Goal: Communication & Community: Answer question/provide support

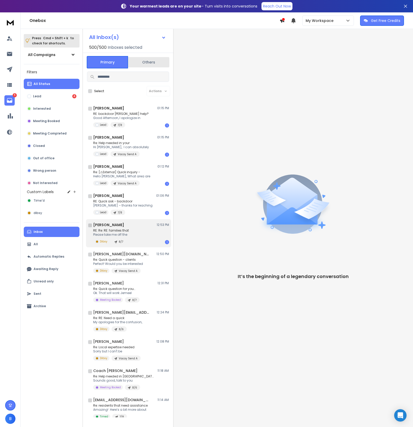
click at [139, 229] on div "RE: Re: RE: families that Please take me off the Dibsy 8/7 1" at bounding box center [131, 236] width 76 height 16
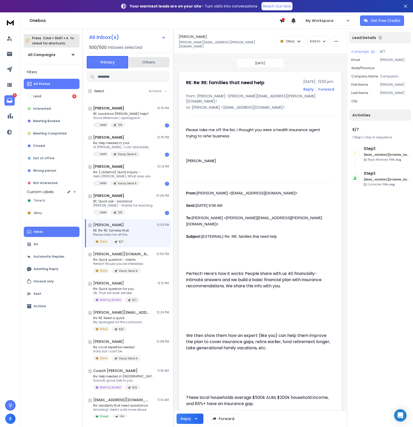
click at [303, 86] on div "Reply Forward" at bounding box center [318, 89] width 31 height 6
click at [303, 87] on button "Reply" at bounding box center [308, 89] width 10 height 5
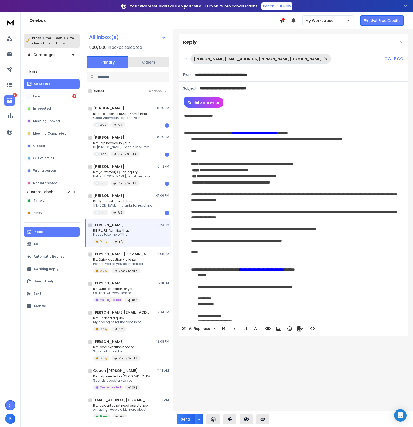
click at [179, 418] on button "Send" at bounding box center [186, 419] width 18 height 10
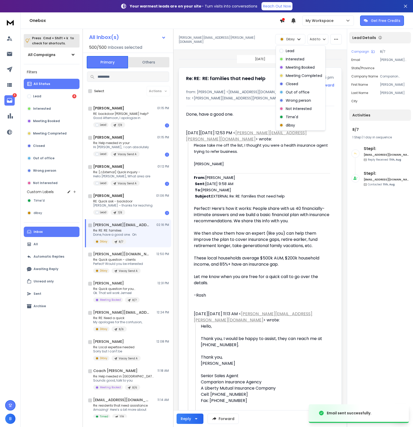
click at [297, 38] on icon at bounding box center [299, 39] width 4 height 4
click at [305, 105] on div "Not Interested" at bounding box center [300, 109] width 47 height 8
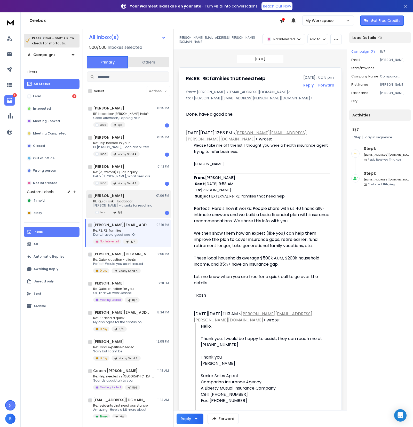
click at [135, 210] on div "Lead 7/8" at bounding box center [122, 212] width 59 height 5
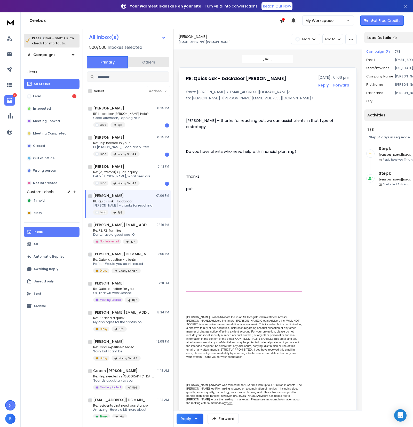
click at [323, 85] on button "Reply" at bounding box center [323, 85] width 10 height 5
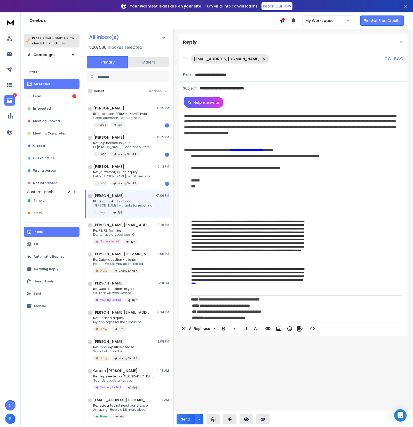
click at [278, 121] on div "**********" at bounding box center [292, 124] width 217 height 23
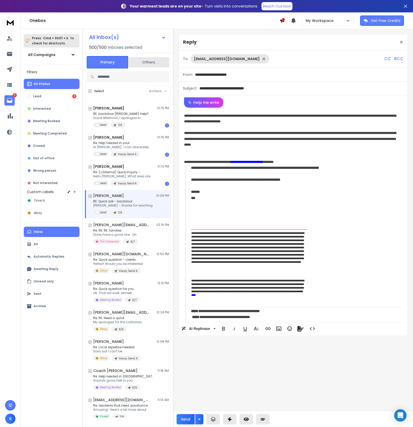
click at [259, 139] on div "**********" at bounding box center [292, 138] width 217 height 17
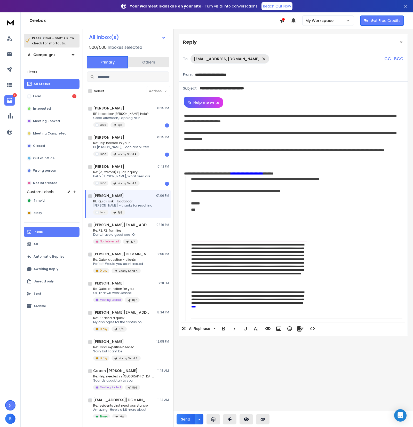
drag, startPoint x: 236, startPoint y: 159, endPoint x: 205, endPoint y: 159, distance: 31.5
click at [226, 159] on div "**********" at bounding box center [292, 153] width 217 height 12
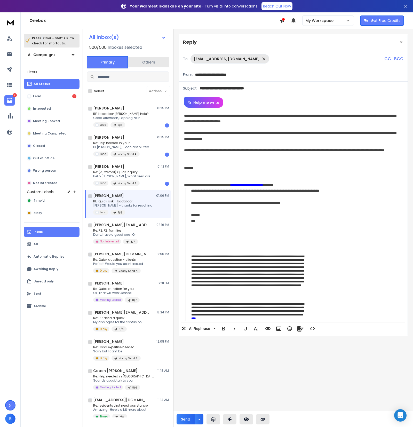
click at [189, 418] on button "Send" at bounding box center [186, 419] width 18 height 10
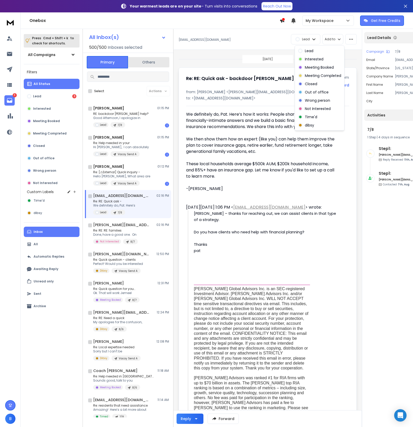
click at [319, 39] on div "Lead" at bounding box center [305, 39] width 29 height 10
click at [325, 124] on div "dibsy" at bounding box center [319, 125] width 47 height 8
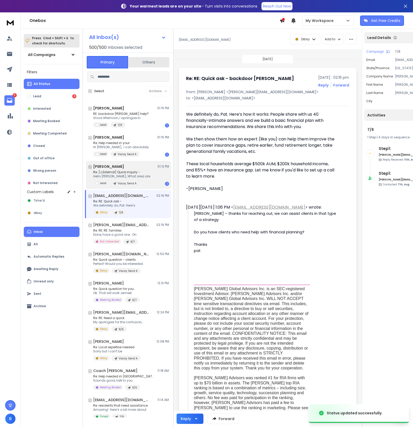
click at [127, 177] on p "Hello Dalton, What area are" at bounding box center [121, 176] width 57 height 4
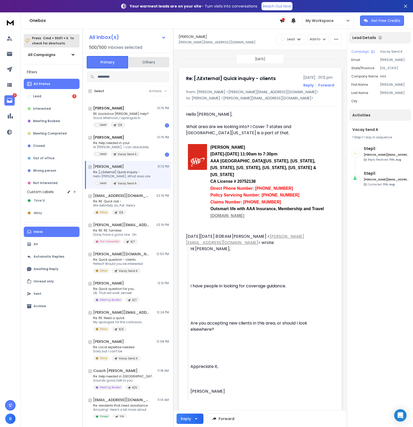
click at [311, 85] on button "Reply" at bounding box center [308, 85] width 10 height 5
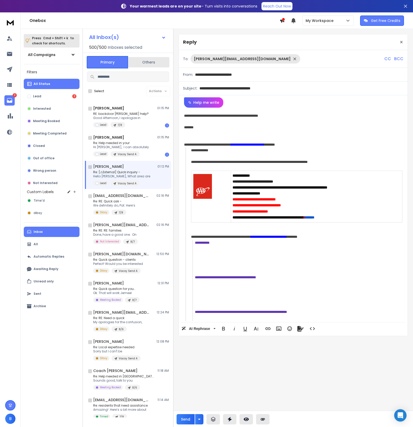
click at [217, 60] on p "[PERSON_NAME][EMAIL_ADDRESS][DOMAIN_NAME]" at bounding box center [242, 58] width 97 height 5
copy p
click at [185, 419] on button "Send" at bounding box center [186, 419] width 18 height 10
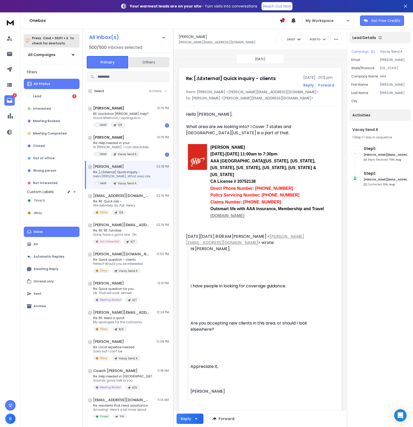
click at [301, 43] on div "Lead" at bounding box center [290, 39] width 29 height 10
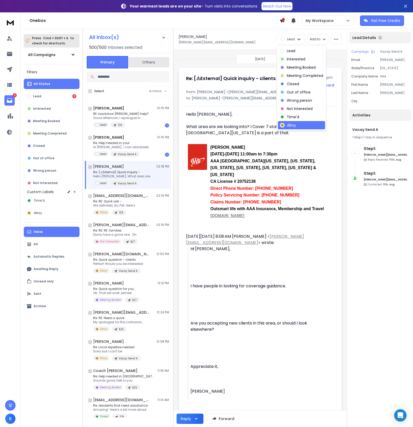
click at [287, 127] on p "dibsy" at bounding box center [291, 125] width 9 height 5
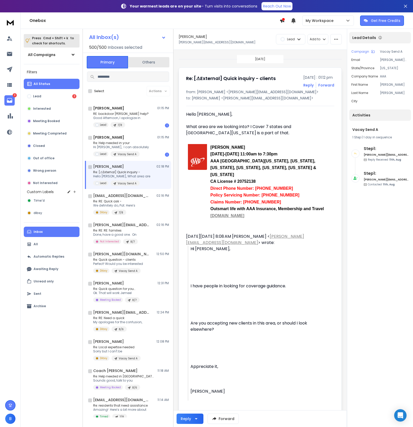
click at [198, 44] on div "Jones, Maurice Jones, Maurice maurice.jones1@mwg.aaa.com Lead Add to Lead Add to" at bounding box center [259, 39] width 173 height 21
click at [197, 42] on p "[PERSON_NAME][EMAIL_ADDRESS][DOMAIN_NAME]" at bounding box center [217, 42] width 77 height 4
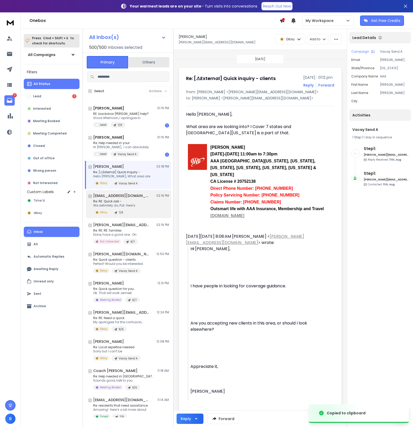
click at [137, 205] on div "Re: RE: Quick ask - We definitely do, Pat. Here’s Dibsy 7/8" at bounding box center [131, 207] width 76 height 16
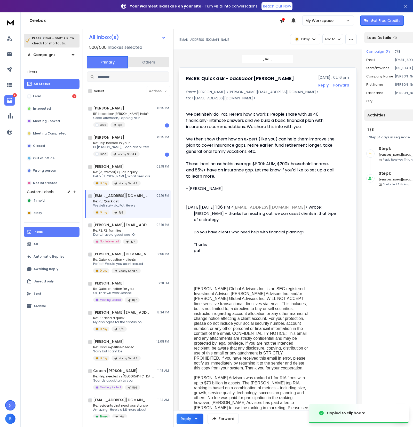
click at [216, 39] on p "[EMAIL_ADDRESS][DOMAIN_NAME]" at bounding box center [205, 40] width 52 height 4
click at [120, 226] on h1 "[PERSON_NAME][EMAIL_ADDRESS][PERSON_NAME][DOMAIN_NAME]" at bounding box center [121, 224] width 57 height 5
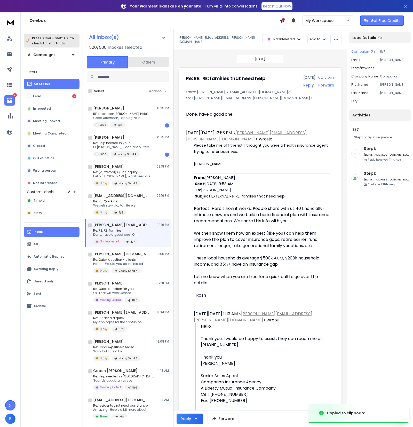
click at [211, 39] on p "[PERSON_NAME][EMAIL_ADDRESS][PERSON_NAME][DOMAIN_NAME]" at bounding box center [219, 40] width 80 height 8
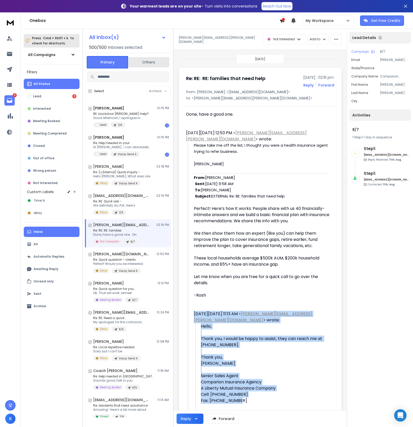
drag, startPoint x: 247, startPoint y: 403, endPoint x: 184, endPoint y: 311, distance: 111.5
click at [184, 311] on div "Re: RE: RE: families that need help 11 August 2025 : 02:15 pm Reply Forward fro…" at bounding box center [260, 309] width 163 height 484
copy div "On Monday, Aug 11, 2025 at 11:13 AM < lisa.normile@comparioninsurance.com > wro…"
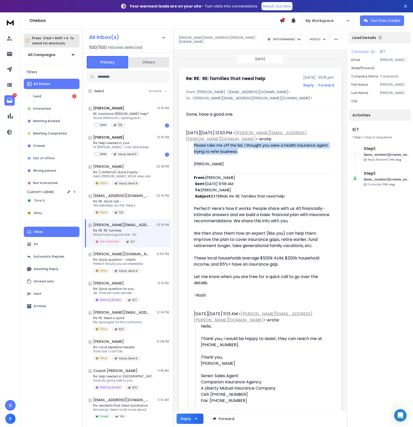
drag, startPoint x: 251, startPoint y: 153, endPoint x: 190, endPoint y: 145, distance: 62.2
click at [190, 145] on div "Please take me off the list, I thought you were a health insurance agent trying…" at bounding box center [259, 334] width 142 height 385
copy span "Please take me off the list, I thought you were a health insurance agent trying…"
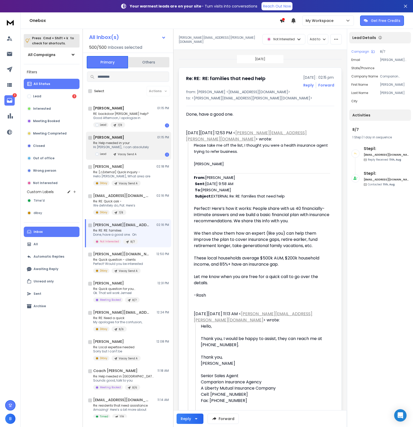
click at [138, 148] on p "Hi Roshan, I can absolutely" at bounding box center [121, 147] width 56 height 4
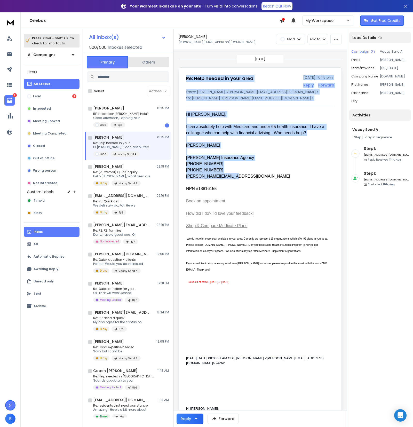
drag, startPoint x: 239, startPoint y: 177, endPoint x: 179, endPoint y: 72, distance: 120.6
click at [179, 72] on div "Re: Help needed in your area 11 August 2025 : 01:15 pm Reply Forward from: Emil…" at bounding box center [260, 281] width 163 height 429
copy div "Re: Help needed in your area 11 August 2025 : 01:15 pm Reply Forward from: Emil…"
click at [281, 172] on div "360-513-7433 Emily@HansonFirst.com" at bounding box center [258, 173] width 144 height 12
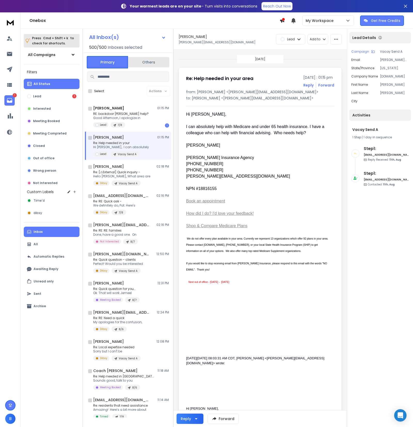
click at [310, 84] on button "Reply" at bounding box center [308, 85] width 10 height 5
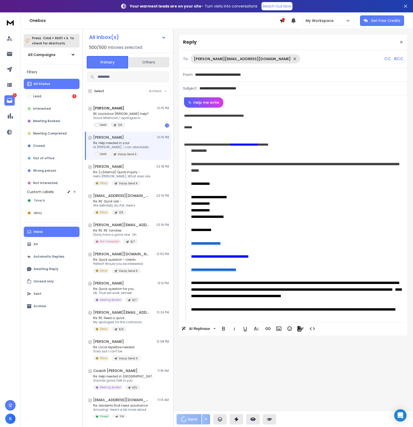
click at [225, 59] on p "[PERSON_NAME][EMAIL_ADDRESS][DOMAIN_NAME]" at bounding box center [242, 58] width 97 height 5
copy p
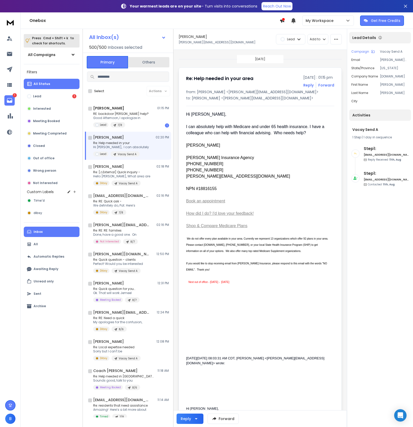
click at [290, 41] on p "Lead" at bounding box center [291, 39] width 8 height 4
click at [314, 103] on div "Wrong person" at bounding box center [301, 100] width 47 height 8
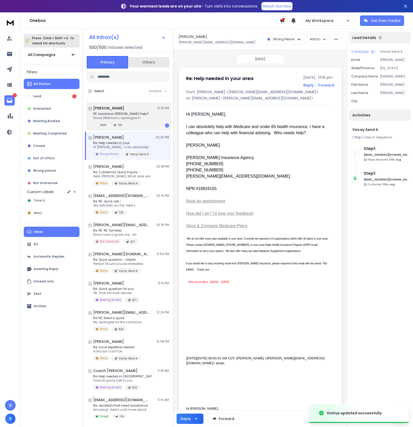
click at [131, 117] on p "Good Afternoon, I apologize in" at bounding box center [120, 118] width 55 height 4
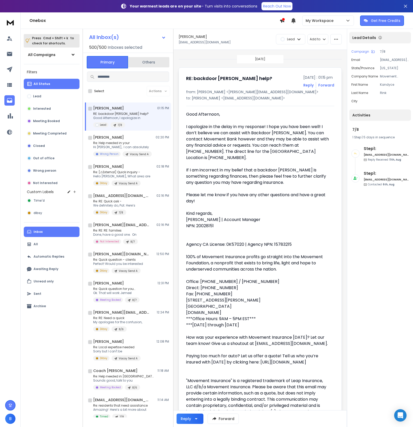
click at [296, 42] on div "Lead" at bounding box center [290, 39] width 29 height 10
click at [291, 102] on p "Wrong person" at bounding box center [299, 100] width 25 height 5
click at [217, 41] on p "kandyce.rink@movementinsurance.com" at bounding box center [205, 42] width 52 height 4
click at [218, 41] on p "kandyce.rink@movementinsurance.com" at bounding box center [205, 42] width 52 height 4
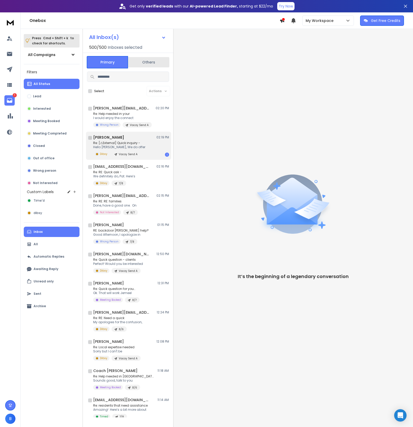
click at [139, 140] on div "Jones 02:19 PM Re: [⚠External] Quick inquiry - Hello Dalton, We do offer Dibsy …" at bounding box center [131, 146] width 76 height 22
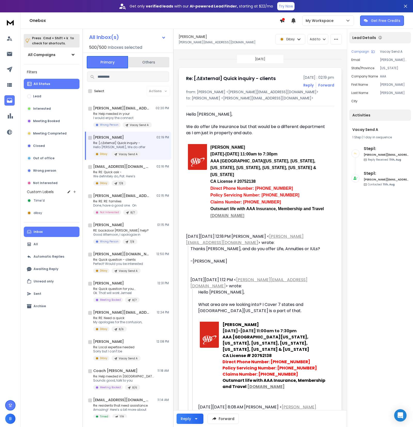
click at [310, 84] on button "Reply" at bounding box center [308, 85] width 10 height 5
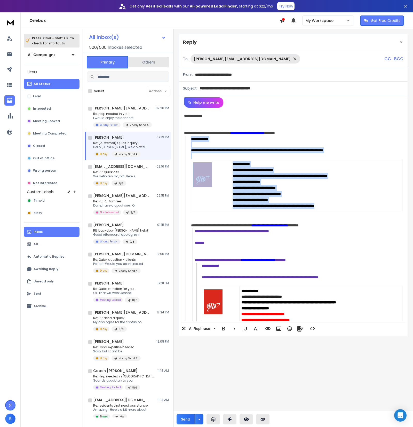
drag, startPoint x: 189, startPoint y: 138, endPoint x: 377, endPoint y: 209, distance: 200.3
click at [377, 209] on div "**********" at bounding box center [294, 382] width 217 height 493
copy div "**********"
click at [190, 418] on button "Send" at bounding box center [186, 419] width 18 height 10
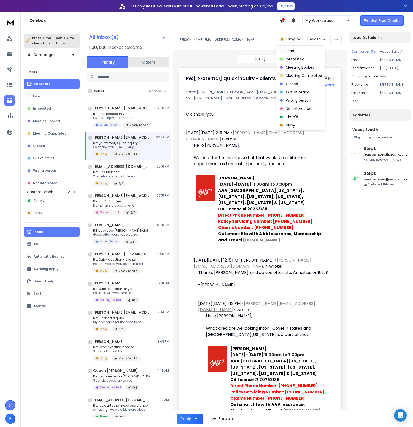
click at [289, 38] on p "Dibsy" at bounding box center [290, 39] width 9 height 4
click at [312, 102] on div "Wrong person" at bounding box center [300, 100] width 47 height 8
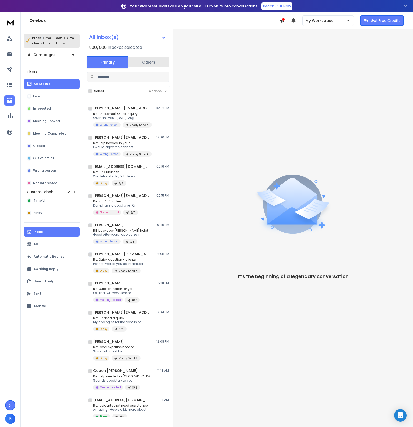
click at [346, 67] on div "It’s the beginning of a legendary conversation" at bounding box center [292, 210] width 239 height 363
click at [138, 168] on h1 "[EMAIL_ADDRESS][DOMAIN_NAME]" at bounding box center [121, 166] width 57 height 5
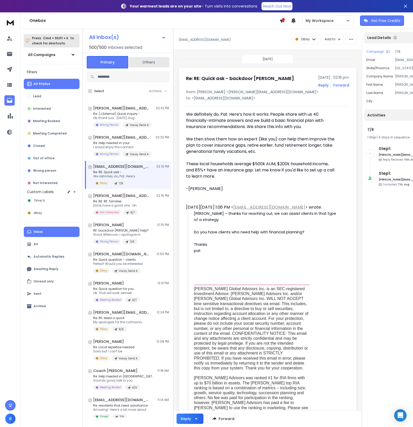
click at [209, 39] on p "[EMAIL_ADDRESS][DOMAIN_NAME]" at bounding box center [205, 40] width 52 height 4
click at [10, 417] on span "B" at bounding box center [10, 418] width 10 height 10
click at [29, 409] on p "Settings" at bounding box center [32, 409] width 15 height 5
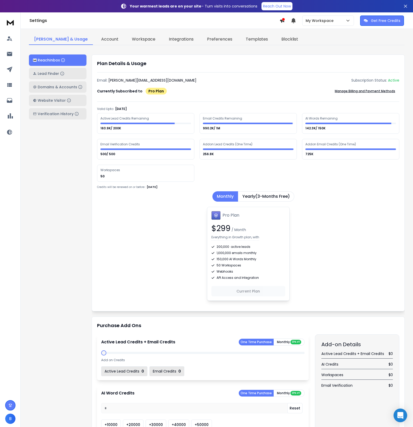
click at [397, 416] on div "Open Intercom Messenger" at bounding box center [401, 416] width 14 height 14
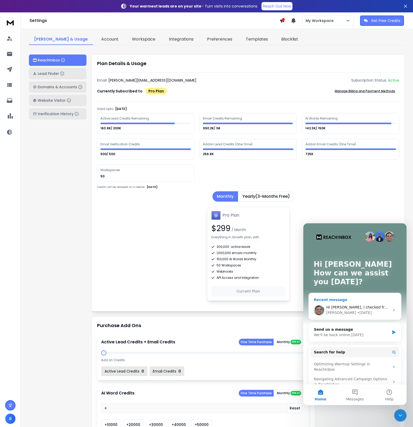
click at [367, 314] on div "Raj • 2d ago" at bounding box center [357, 312] width 63 height 5
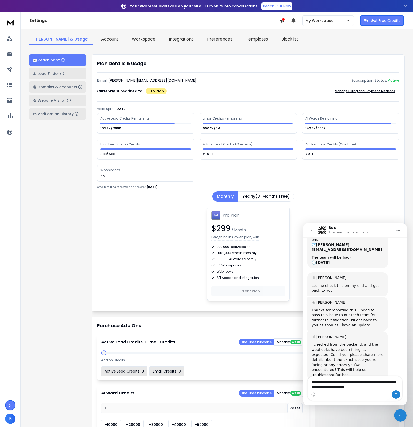
scroll to position [70, 0]
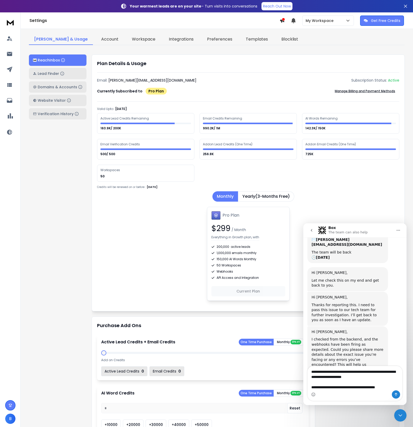
type textarea "**********"
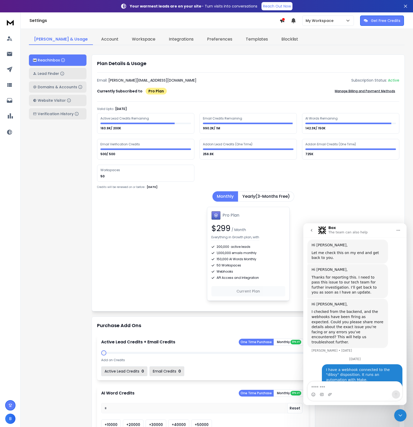
scroll to position [106, 0]
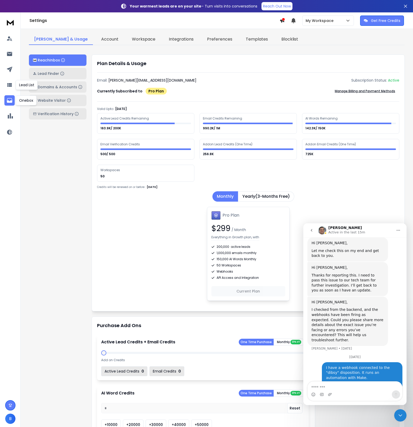
click at [11, 96] on link at bounding box center [9, 100] width 10 height 10
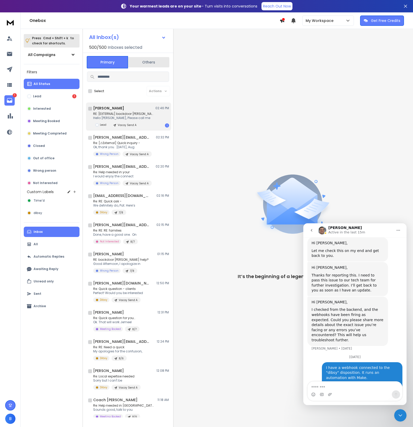
click at [128, 125] on p "Vacay Send A" at bounding box center [127, 125] width 19 height 4
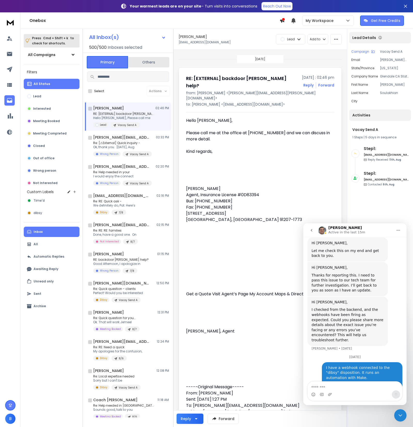
click at [310, 86] on button "Reply" at bounding box center [308, 85] width 10 height 5
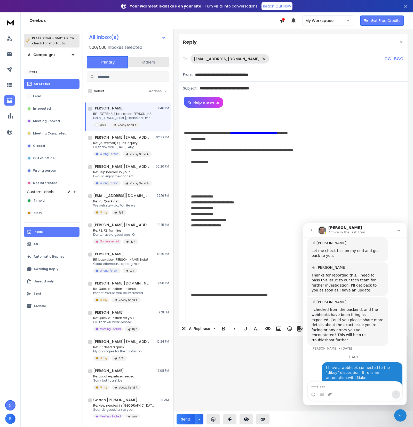
click at [199, 118] on div at bounding box center [293, 116] width 218 height 6
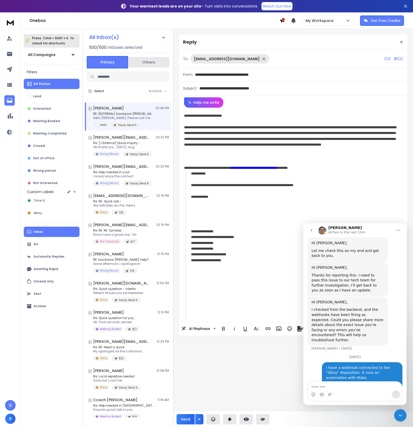
click at [391, 133] on div "**********" at bounding box center [292, 138] width 217 height 29
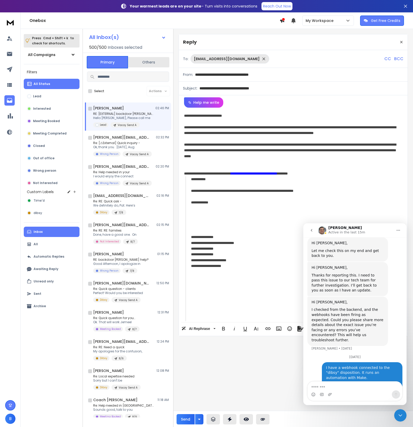
click at [260, 151] on div "**********" at bounding box center [292, 150] width 217 height 17
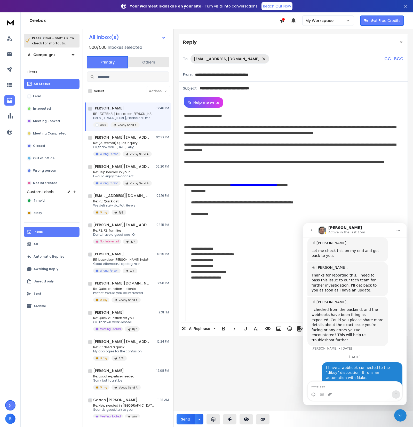
click at [356, 162] on div "**********" at bounding box center [292, 165] width 217 height 12
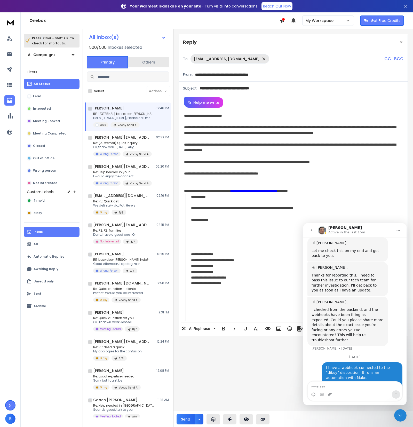
click at [271, 173] on div "**********" at bounding box center [292, 174] width 217 height 6
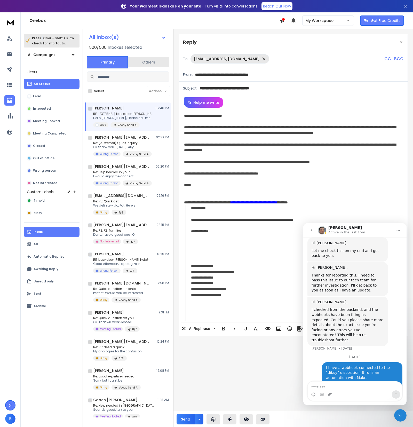
click at [252, 60] on p "[EMAIL_ADDRESS][DOMAIN_NAME]" at bounding box center [227, 58] width 66 height 5
copy p
click at [186, 421] on button "Send" at bounding box center [186, 419] width 18 height 10
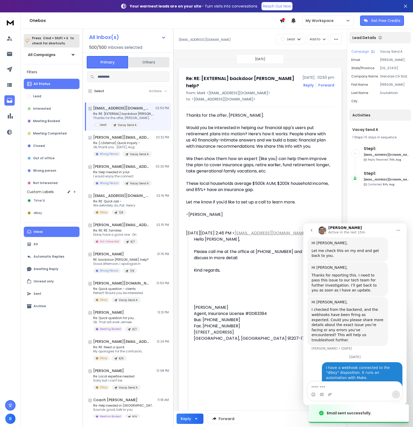
click at [292, 38] on p "Lead" at bounding box center [291, 39] width 8 height 4
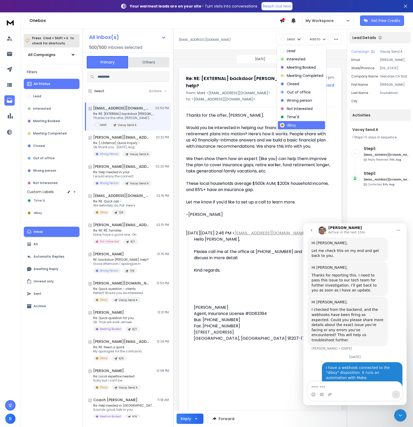
click at [295, 125] on p "dibsy" at bounding box center [291, 125] width 9 height 5
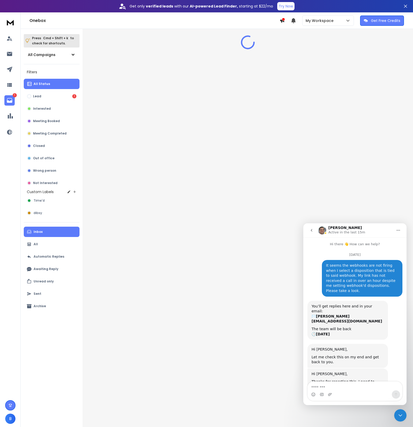
scroll to position [106, 0]
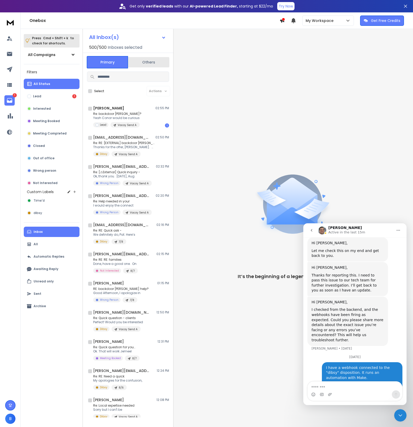
click at [398, 417] on icon "Close Intercom Messenger" at bounding box center [400, 415] width 6 height 6
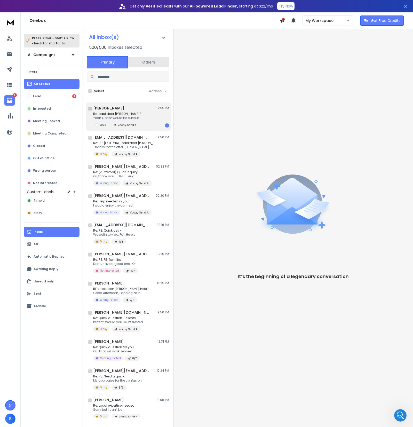
click at [155, 128] on div "Justin Sambado 02:55 PM Re: backdoor roth? Yeah Conor would be curious Lead Vac…" at bounding box center [128, 116] width 85 height 28
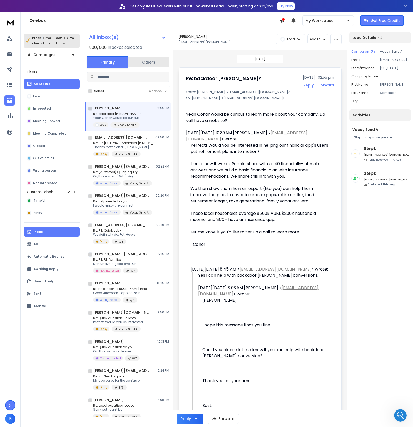
click at [308, 83] on button "Reply" at bounding box center [308, 85] width 10 height 5
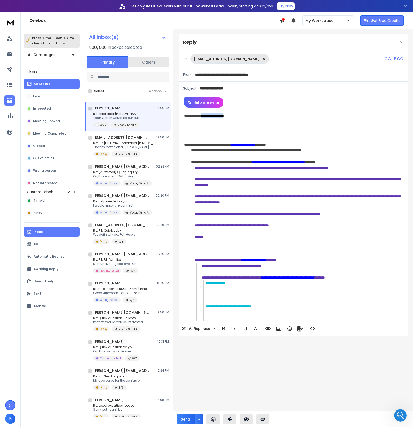
drag, startPoint x: 230, startPoint y: 115, endPoint x: 203, endPoint y: 115, distance: 27.6
click at [203, 115] on div "**********" at bounding box center [292, 116] width 217 height 6
copy div "**********"
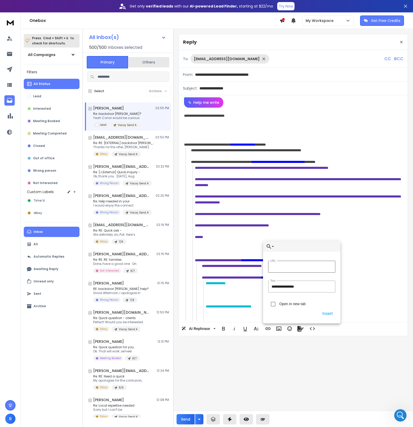
click at [289, 264] on input "URL" at bounding box center [301, 267] width 67 height 12
type input "**********"
click at [321, 313] on button "Insert" at bounding box center [327, 313] width 15 height 9
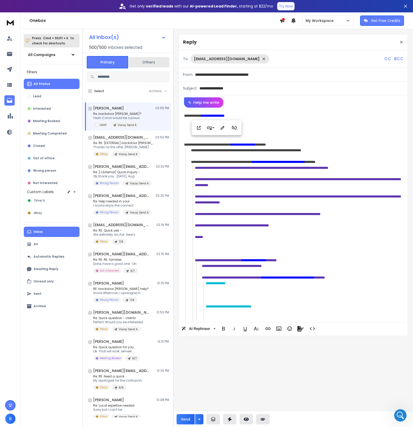
click at [282, 122] on div at bounding box center [293, 121] width 218 height 6
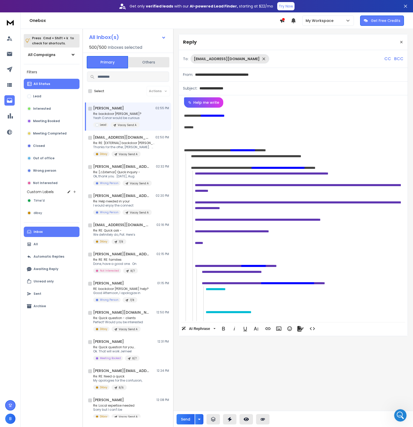
click at [252, 118] on div "**********" at bounding box center [292, 116] width 217 height 6
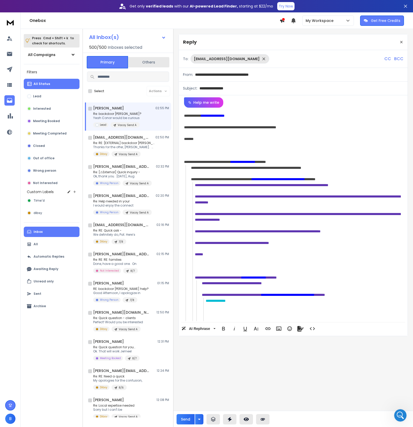
click at [197, 125] on div "**********" at bounding box center [292, 127] width 217 height 6
click at [222, 129] on div "**********" at bounding box center [292, 127] width 217 height 6
click at [224, 141] on div "*******" at bounding box center [292, 139] width 217 height 6
click at [217, 58] on p "[EMAIL_ADDRESS][DOMAIN_NAME]" at bounding box center [227, 58] width 66 height 5
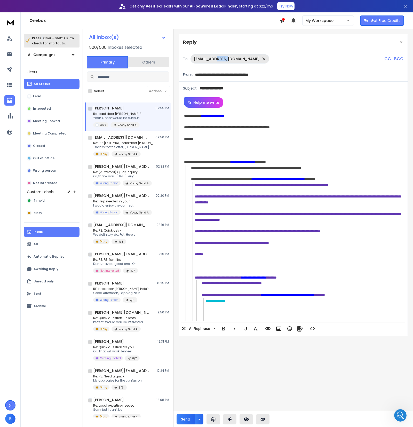
click at [217, 58] on p "[EMAIL_ADDRESS][DOMAIN_NAME]" at bounding box center [227, 58] width 66 height 5
copy p
click at [185, 417] on button "Send" at bounding box center [186, 419] width 18 height 10
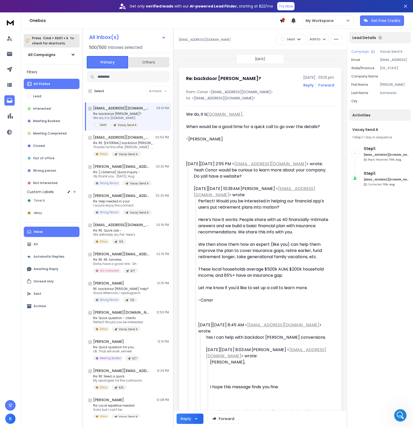
click at [291, 39] on p "Lead" at bounding box center [291, 39] width 8 height 4
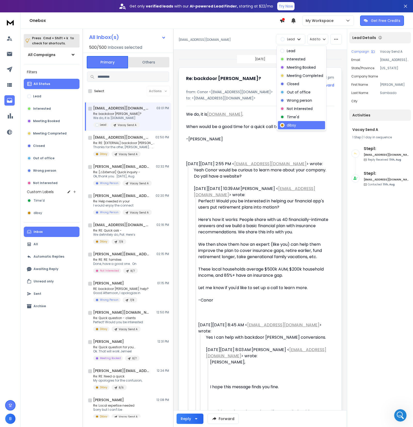
click at [289, 123] on p "dibsy" at bounding box center [291, 125] width 9 height 5
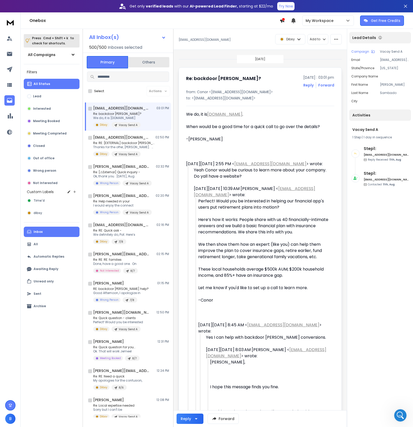
click at [189, 25] on div "Onebox My Workspace Get Free Credits" at bounding box center [206, 20] width 413 height 17
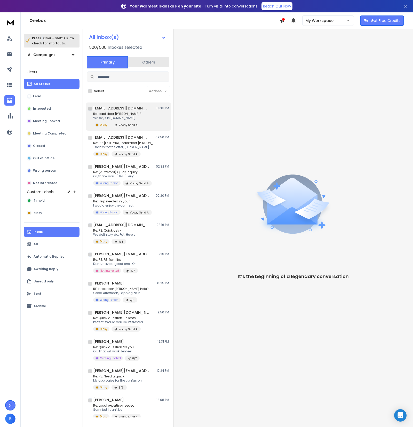
click at [155, 113] on div "Re: backdoor [PERSON_NAME]? We do, it is [DOMAIN_NAME] Dibsy Vacay Send A" at bounding box center [131, 120] width 76 height 16
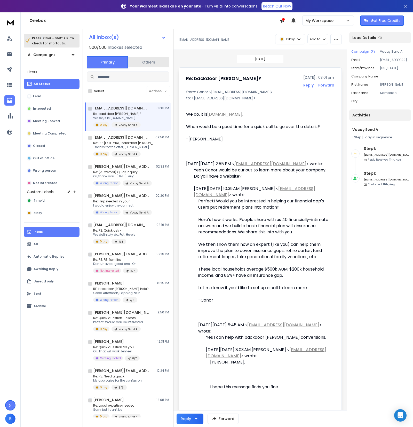
click at [204, 40] on p "[EMAIL_ADDRESS][DOMAIN_NAME]" at bounding box center [205, 40] width 52 height 4
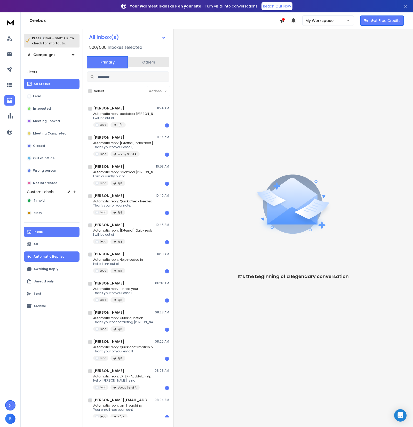
click at [55, 230] on button "Inbox" at bounding box center [52, 232] width 56 height 10
